Goal: Check status: Check status

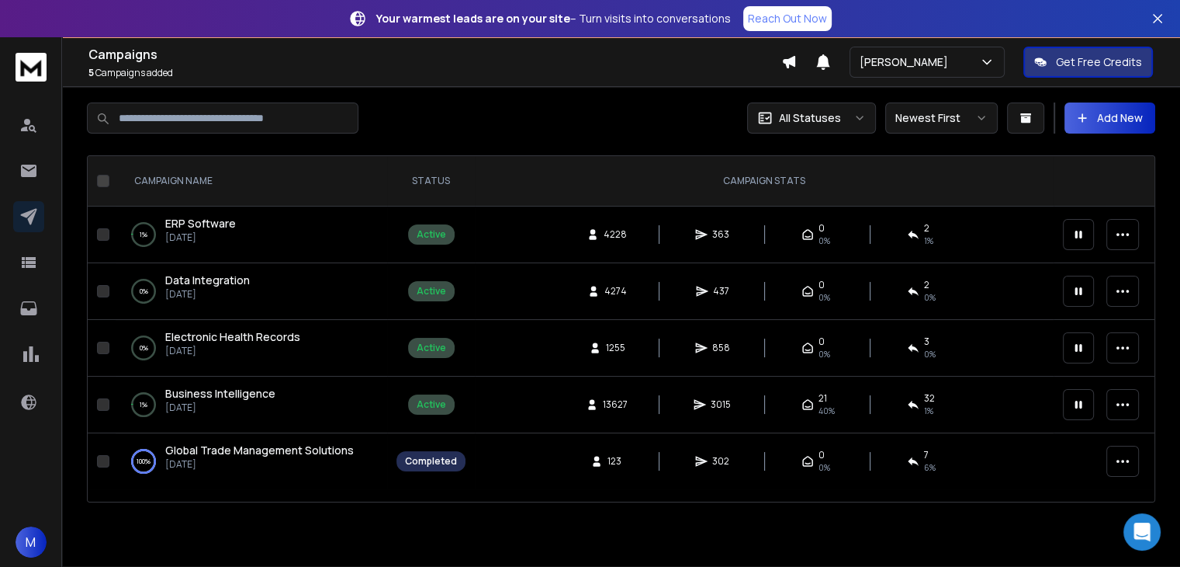
click at [207, 293] on p "[DATE]" at bounding box center [207, 294] width 85 height 12
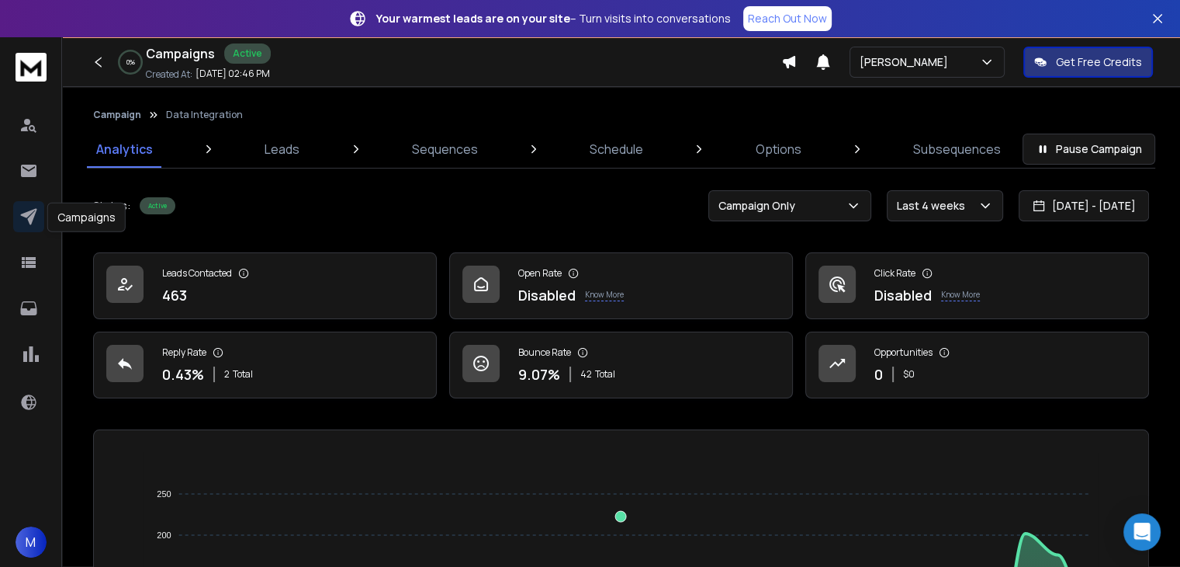
click at [40, 213] on link at bounding box center [28, 216] width 31 height 31
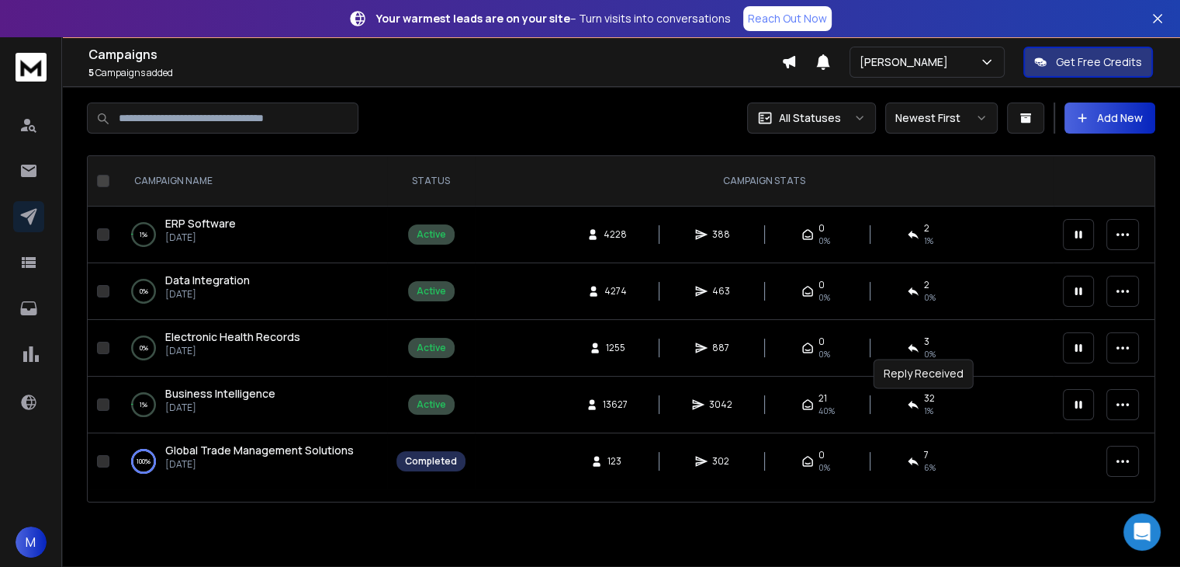
click at [931, 404] on span "1 %" at bounding box center [928, 410] width 9 height 12
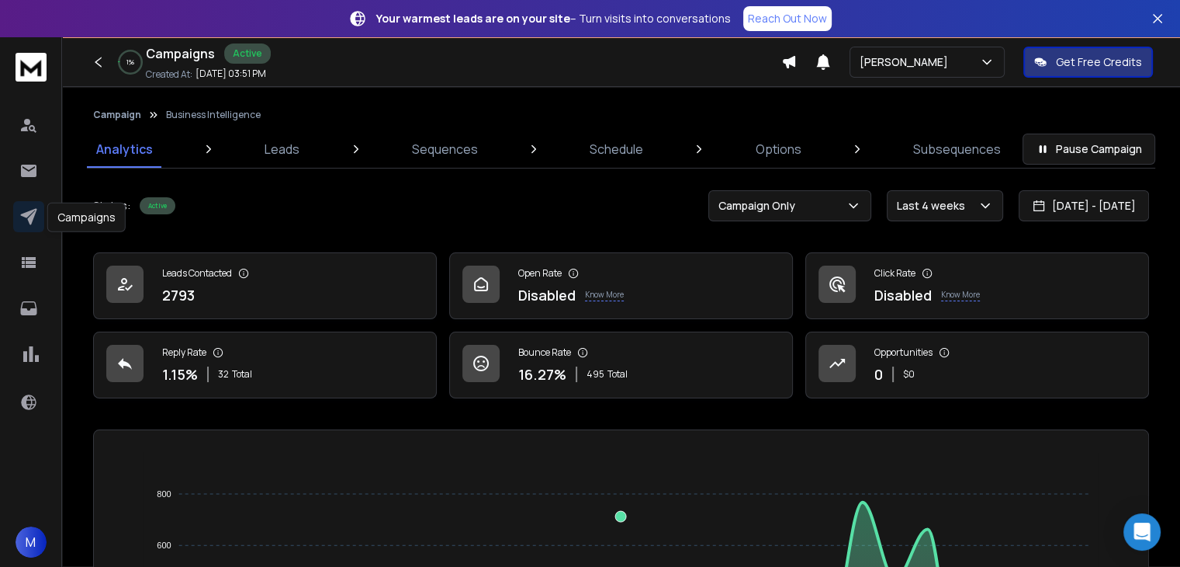
click at [28, 215] on icon at bounding box center [28, 216] width 16 height 16
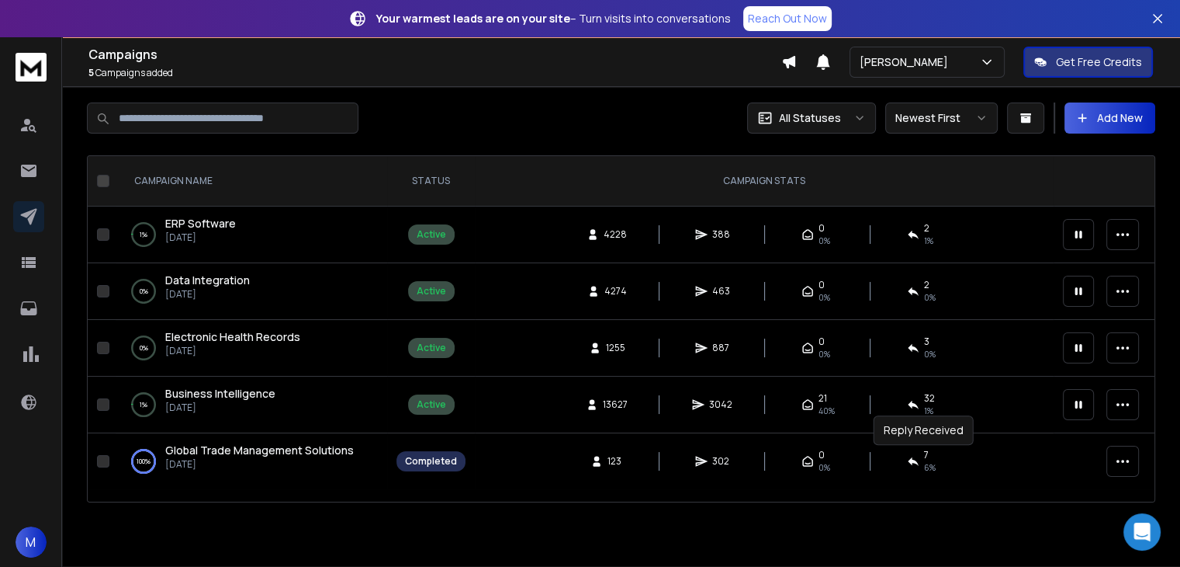
click at [926, 459] on span "7" at bounding box center [926, 455] width 5 height 12
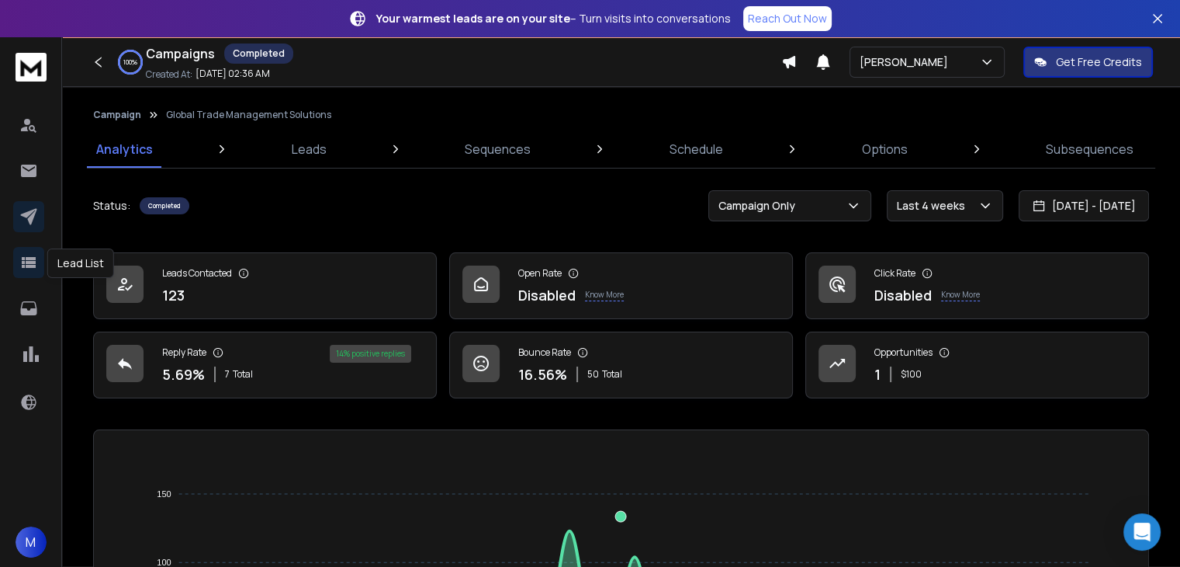
click at [26, 256] on icon at bounding box center [28, 262] width 19 height 19
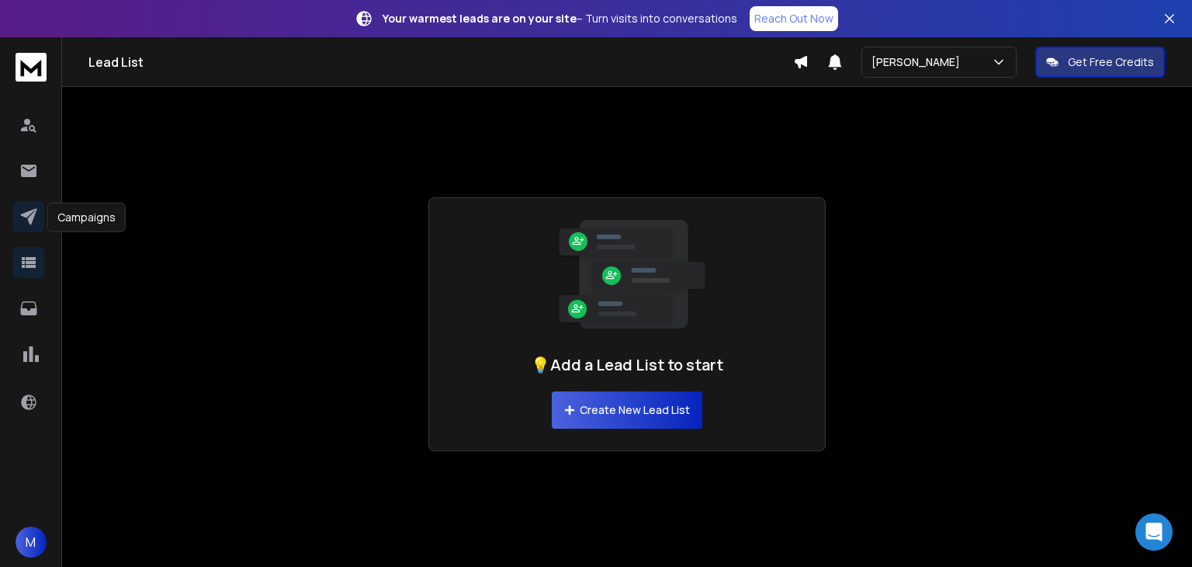
click at [28, 218] on icon at bounding box center [28, 216] width 16 height 16
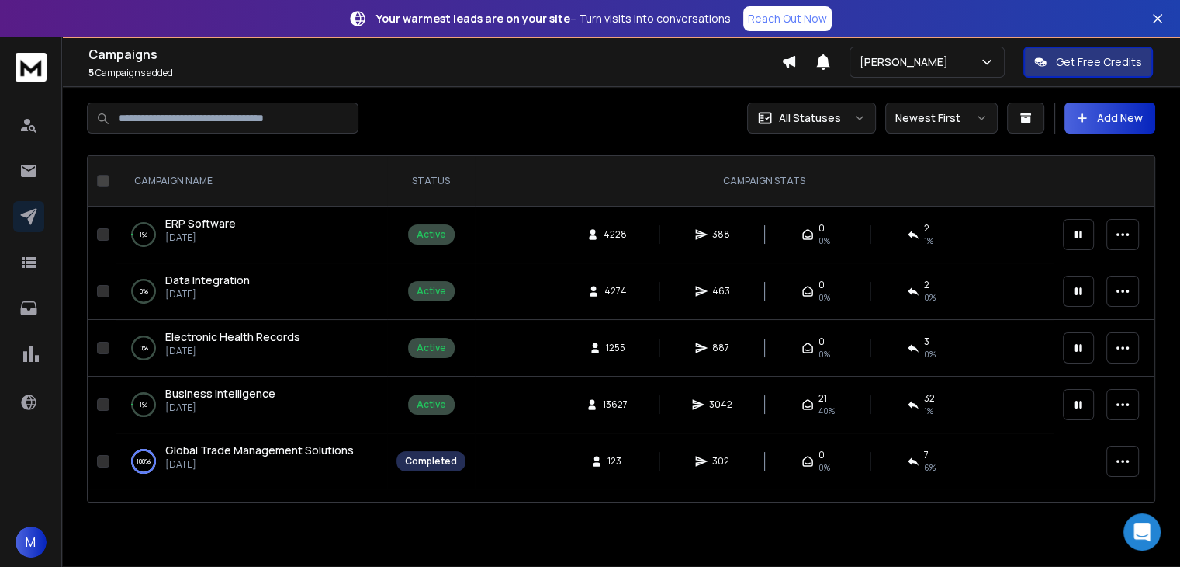
click at [491, 132] on div at bounding box center [354, 117] width 535 height 31
